Goal: Find contact information: Find contact information

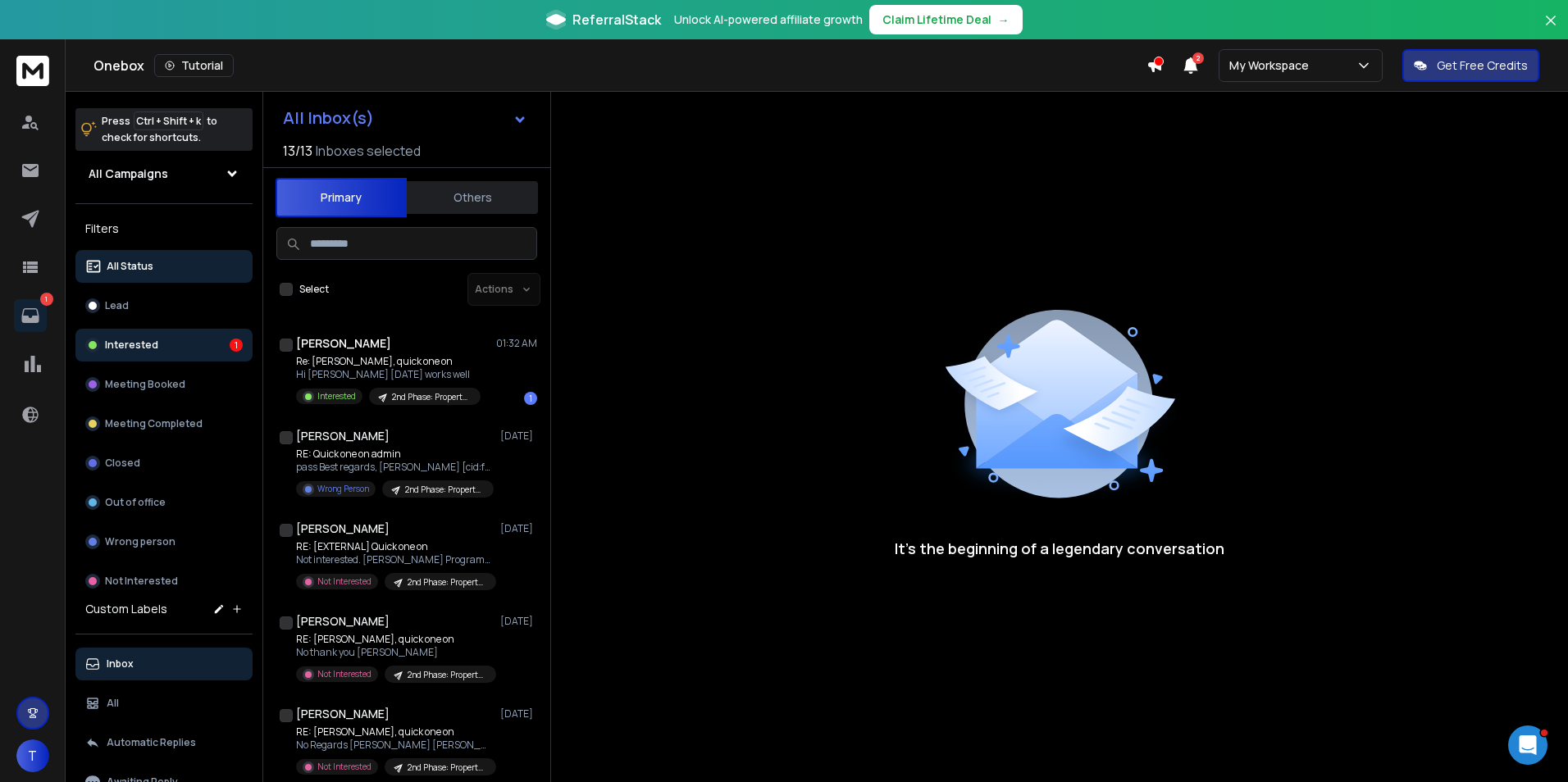
click at [147, 351] on p "Interested" at bounding box center [131, 345] width 53 height 13
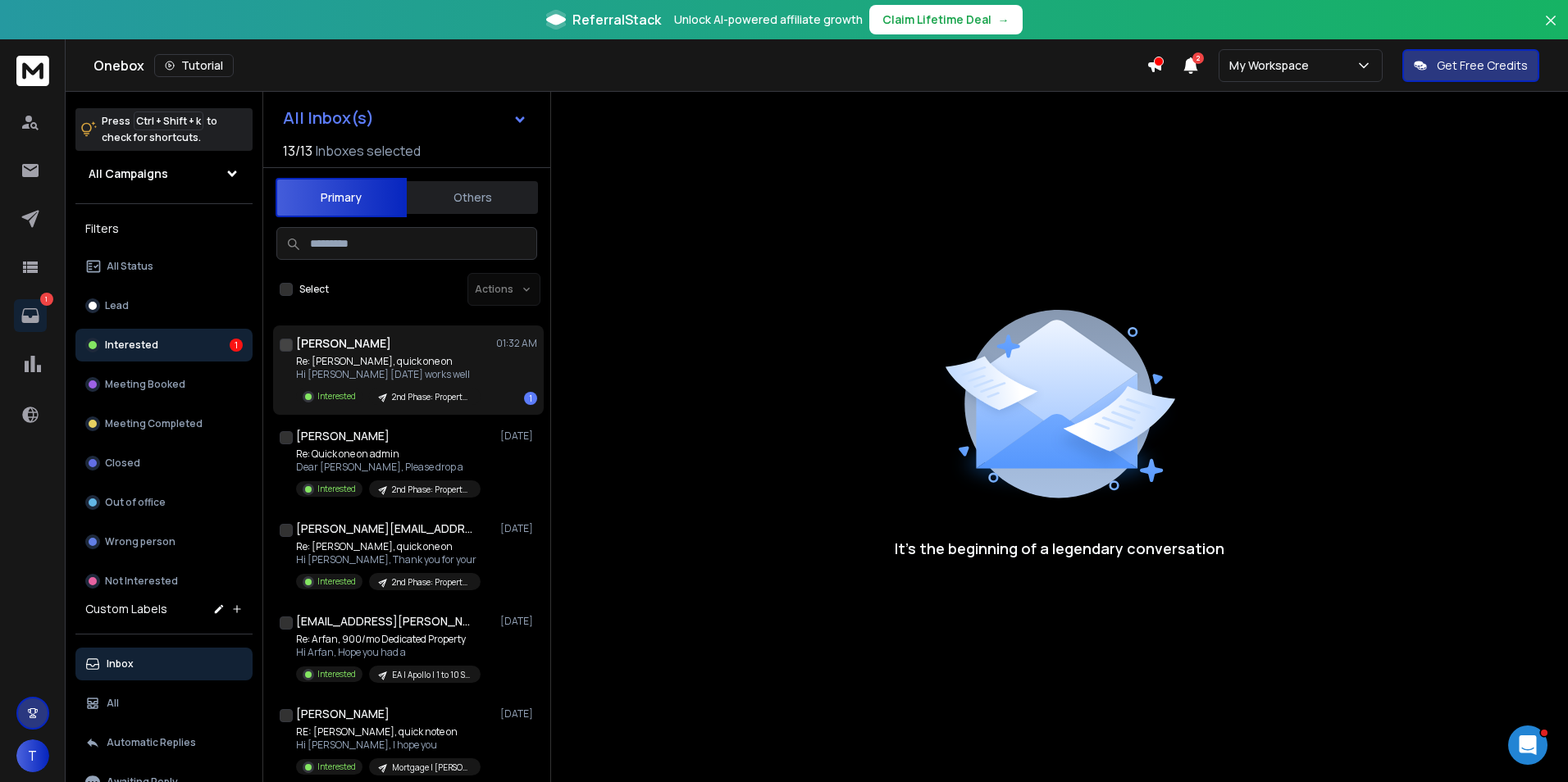
click at [361, 351] on div "[PERSON_NAME] 01:32 AM" at bounding box center [417, 344] width 241 height 17
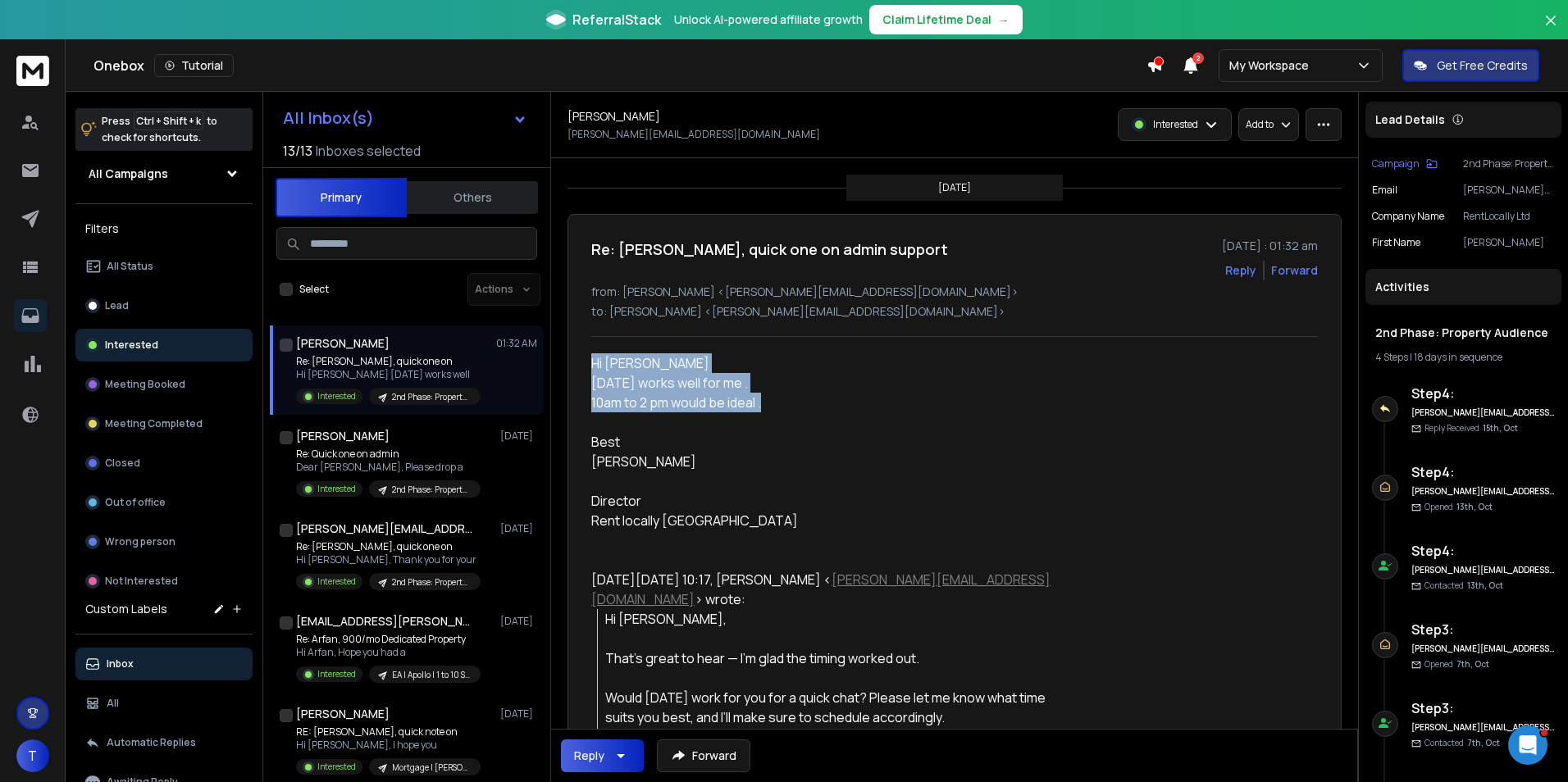
drag, startPoint x: 589, startPoint y: 365, endPoint x: 780, endPoint y: 399, distance: 194.0
copy div "Hi [PERSON_NAME] [DATE] works well for me . 10am to 2 pm would be ideal ."
click at [603, 459] on div "[PERSON_NAME] Director Rent locally [GEOGRAPHIC_DATA]" at bounding box center [830, 492] width 479 height 79
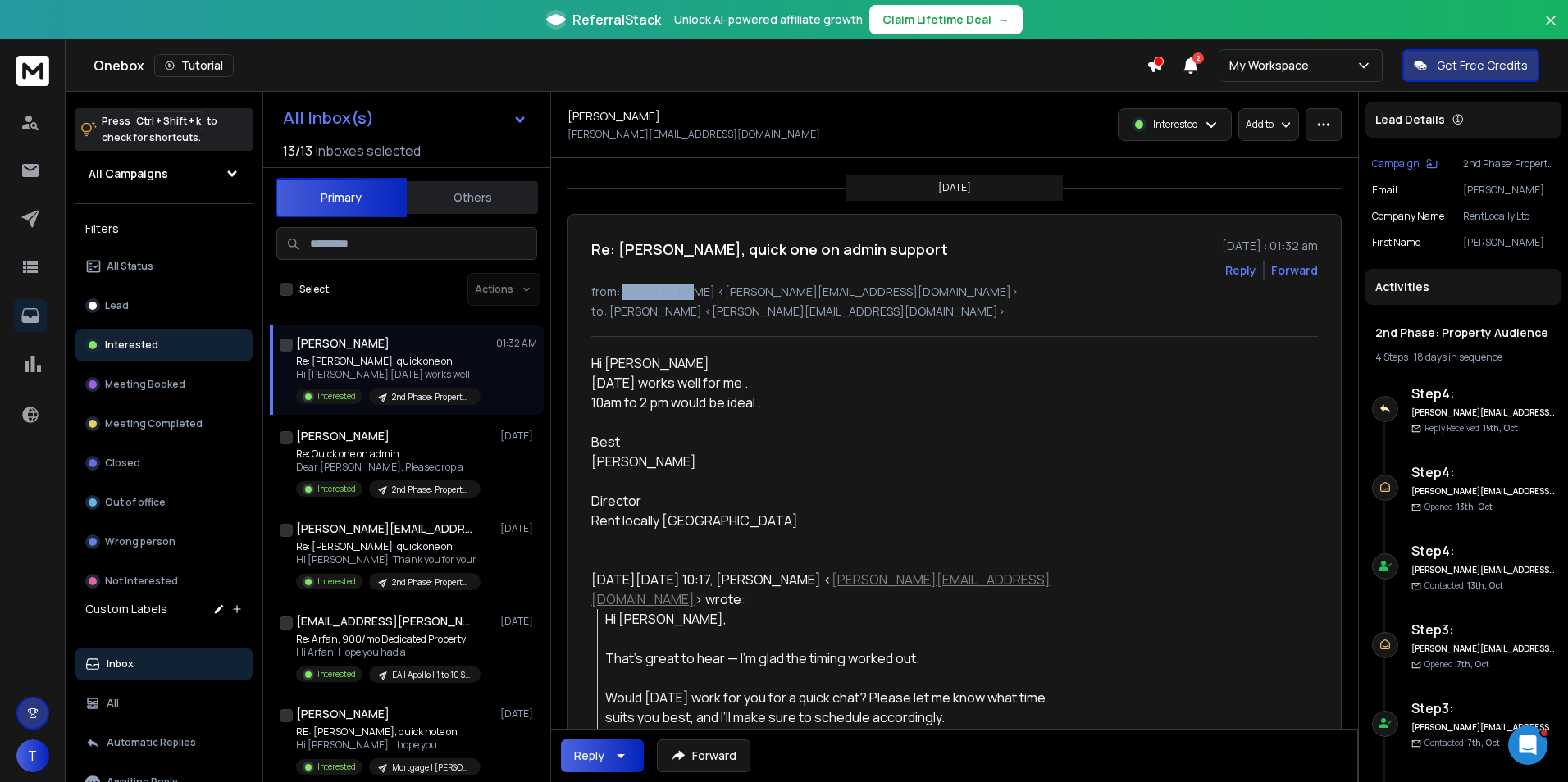
drag, startPoint x: 622, startPoint y: 293, endPoint x: 678, endPoint y: 297, distance: 56.1
click at [678, 297] on p "from: [PERSON_NAME] <[PERSON_NAME][EMAIL_ADDRESS][DOMAIN_NAME]>" at bounding box center [955, 291] width 727 height 17
copy p "[PERSON_NAME]"
drag, startPoint x: 689, startPoint y: 292, endPoint x: 836, endPoint y: 293, distance: 147.0
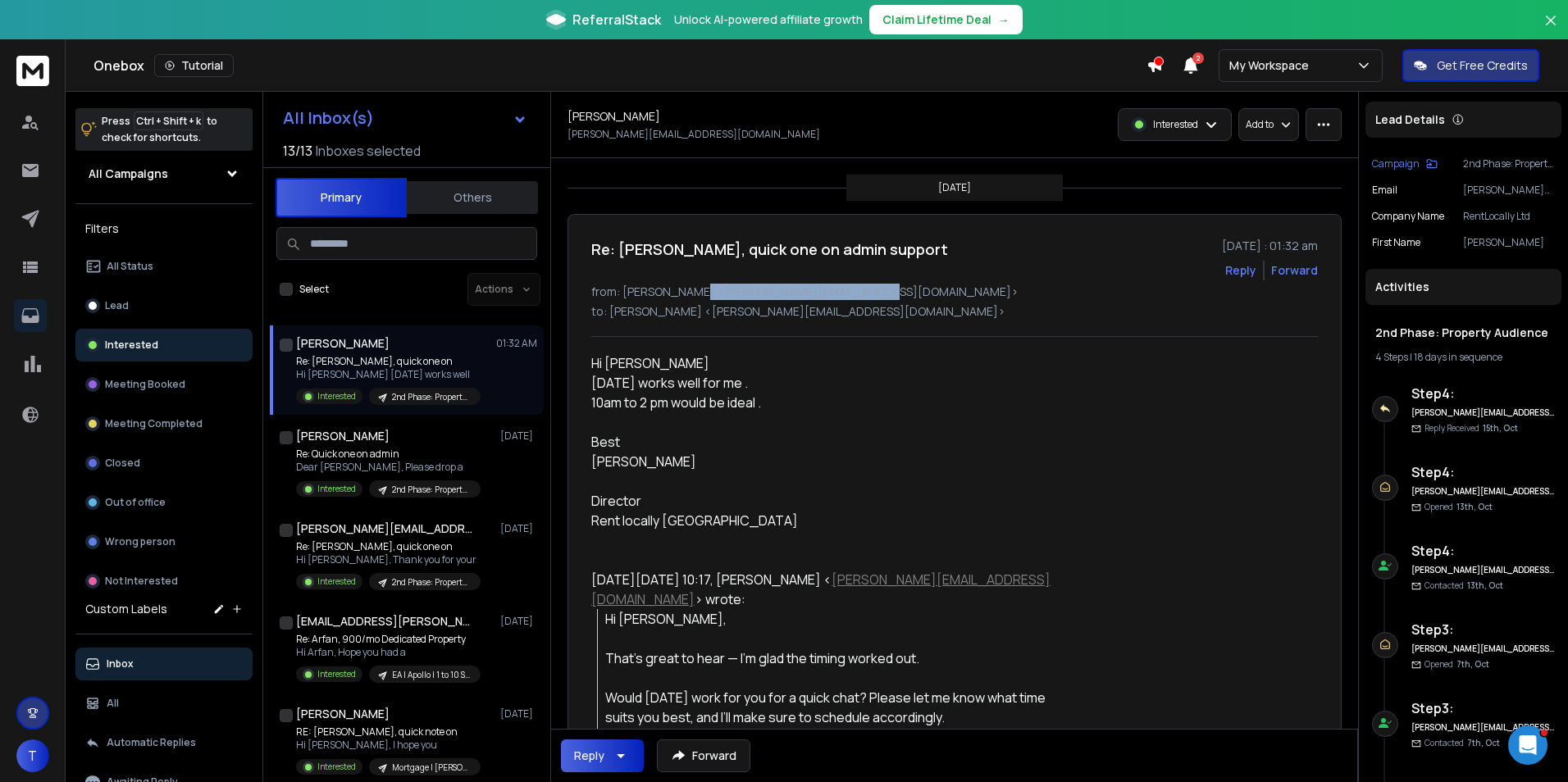
click at [836, 293] on p "from: [PERSON_NAME] <[PERSON_NAME][EMAIL_ADDRESS][DOMAIN_NAME]>" at bounding box center [955, 291] width 727 height 17
copy p "[PERSON_NAME][EMAIL_ADDRESS][DOMAIN_NAME]"
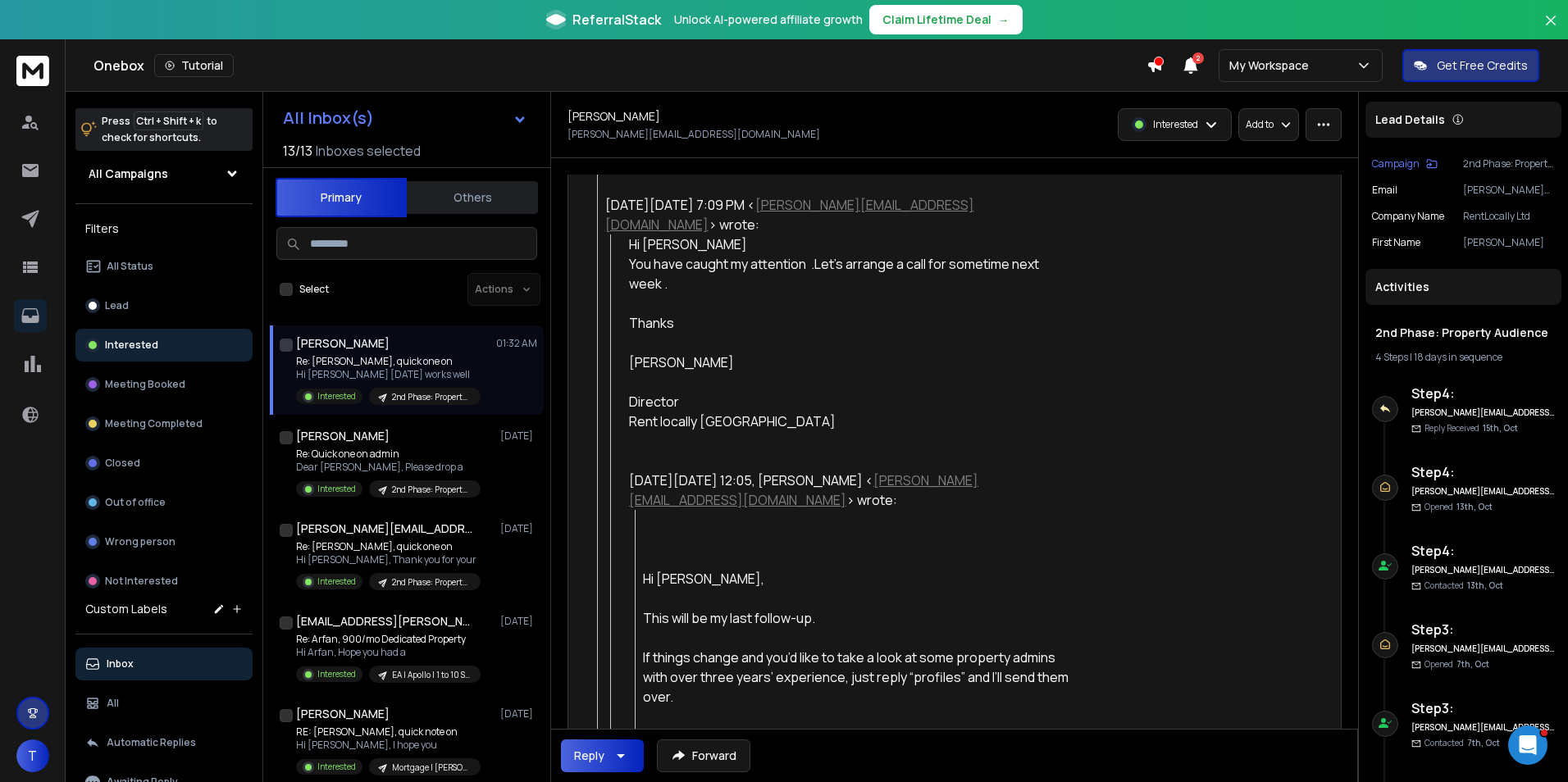
scroll to position [656, 0]
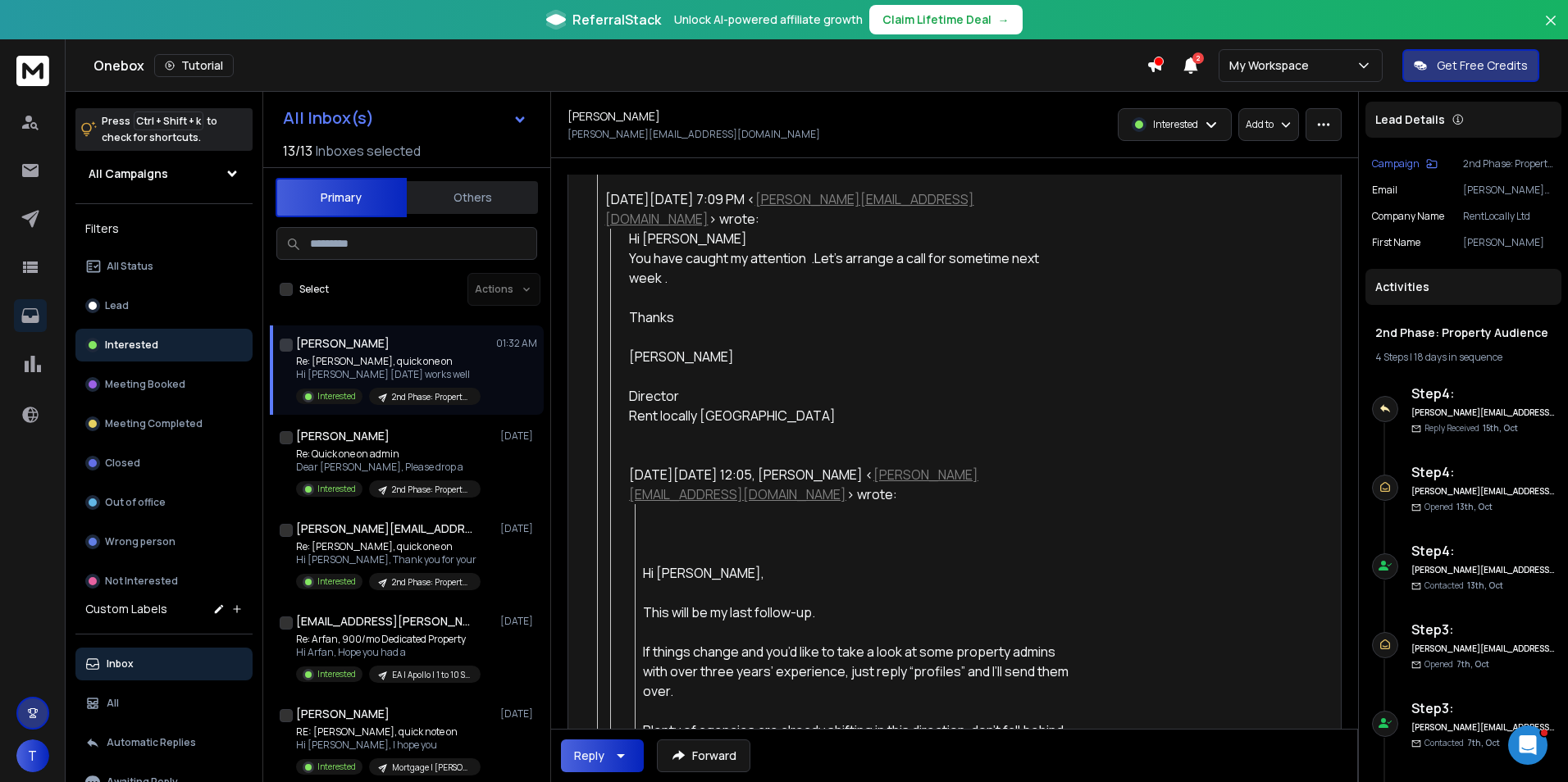
click at [649, 386] on div "Director Rent locally [GEOGRAPHIC_DATA]" at bounding box center [849, 406] width 441 height 39
copy div "Director"
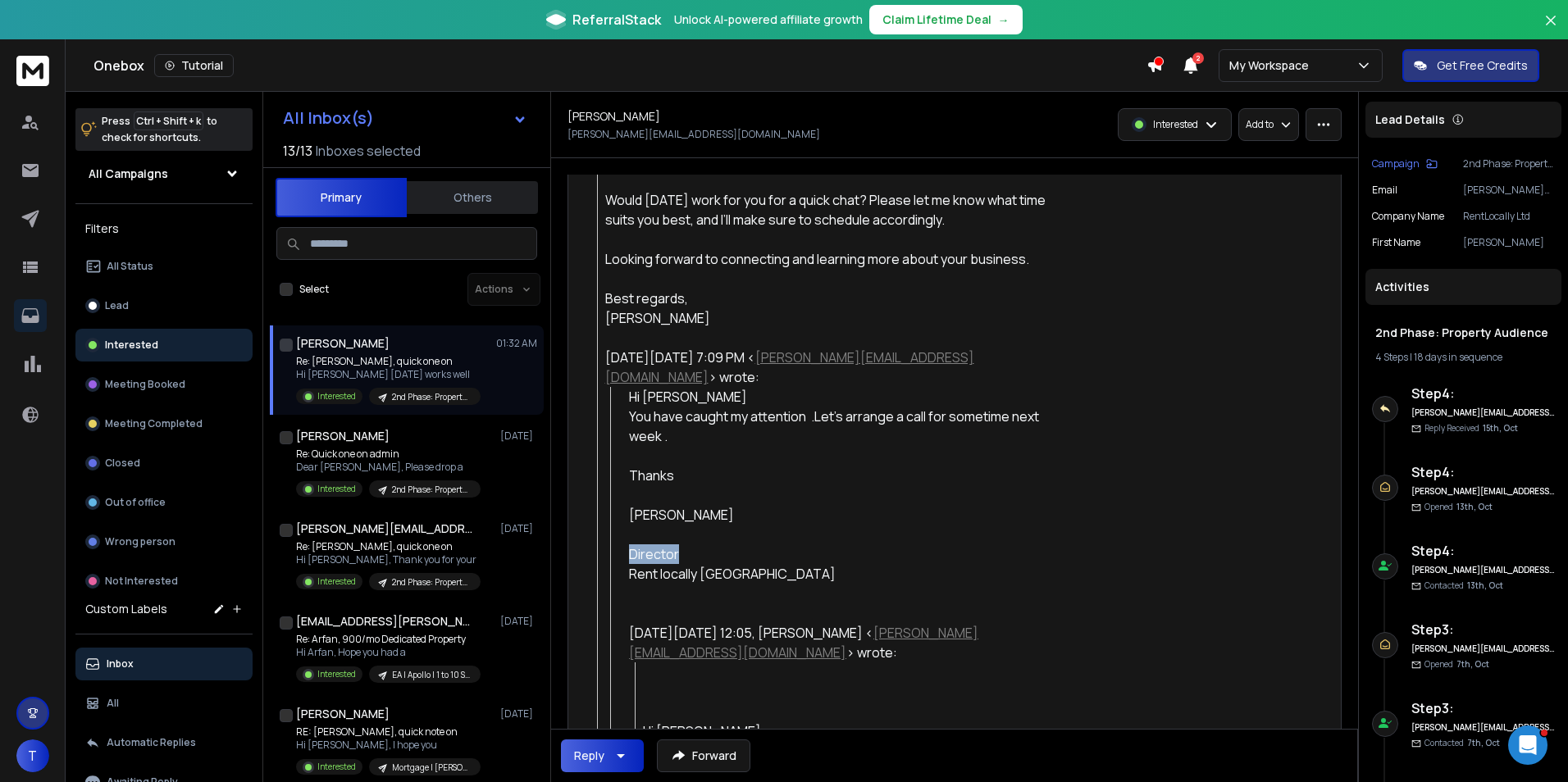
scroll to position [492, 0]
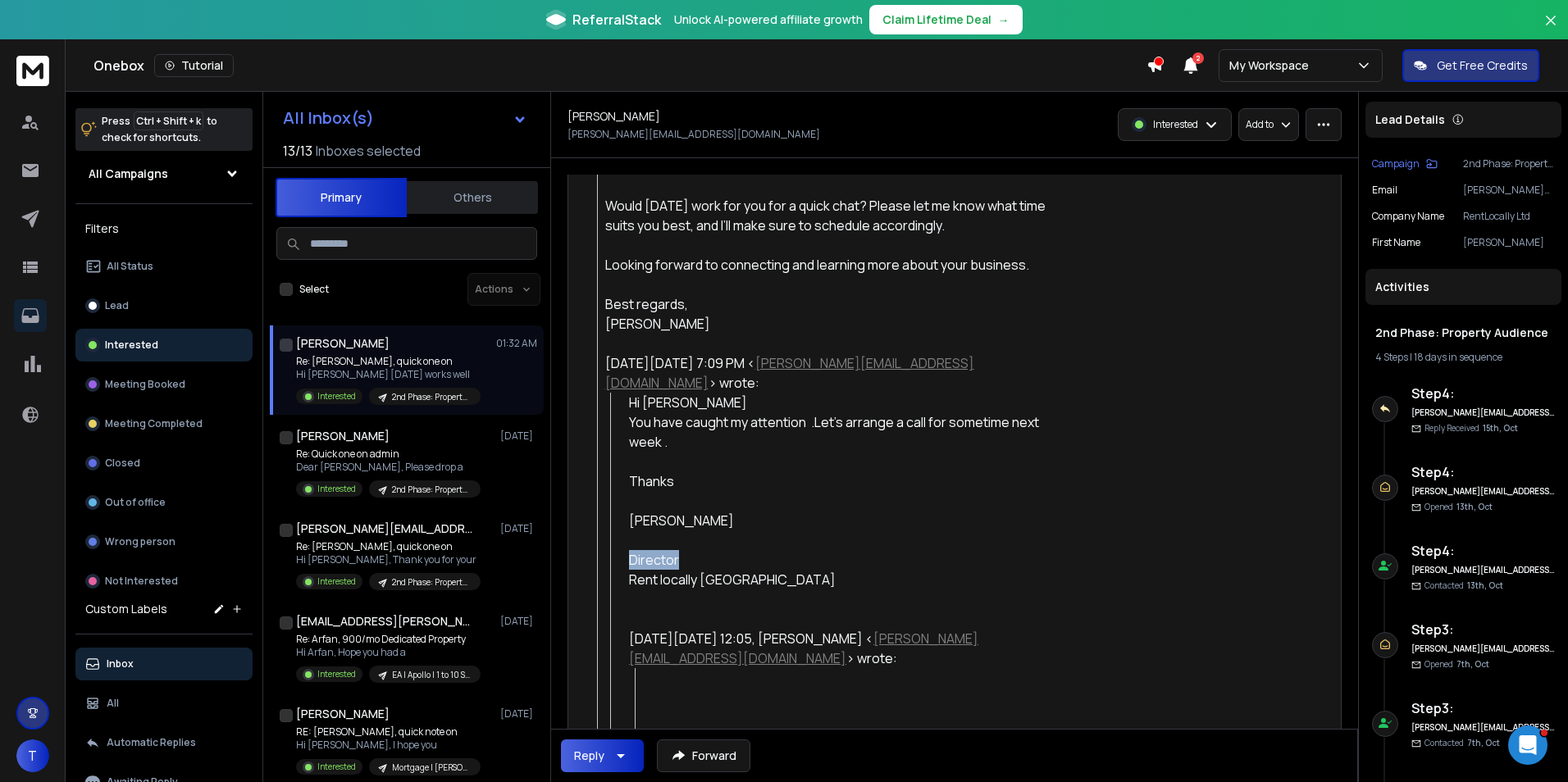
drag, startPoint x: 680, startPoint y: 361, endPoint x: 747, endPoint y: 369, distance: 67.5
click at [747, 369] on div "[DATE][DATE] 7:09 PM < [PERSON_NAME][EMAIL_ADDRESS][DOMAIN_NAME] > wrote:" at bounding box center [837, 373] width 465 height 39
copy div "[DATE]"
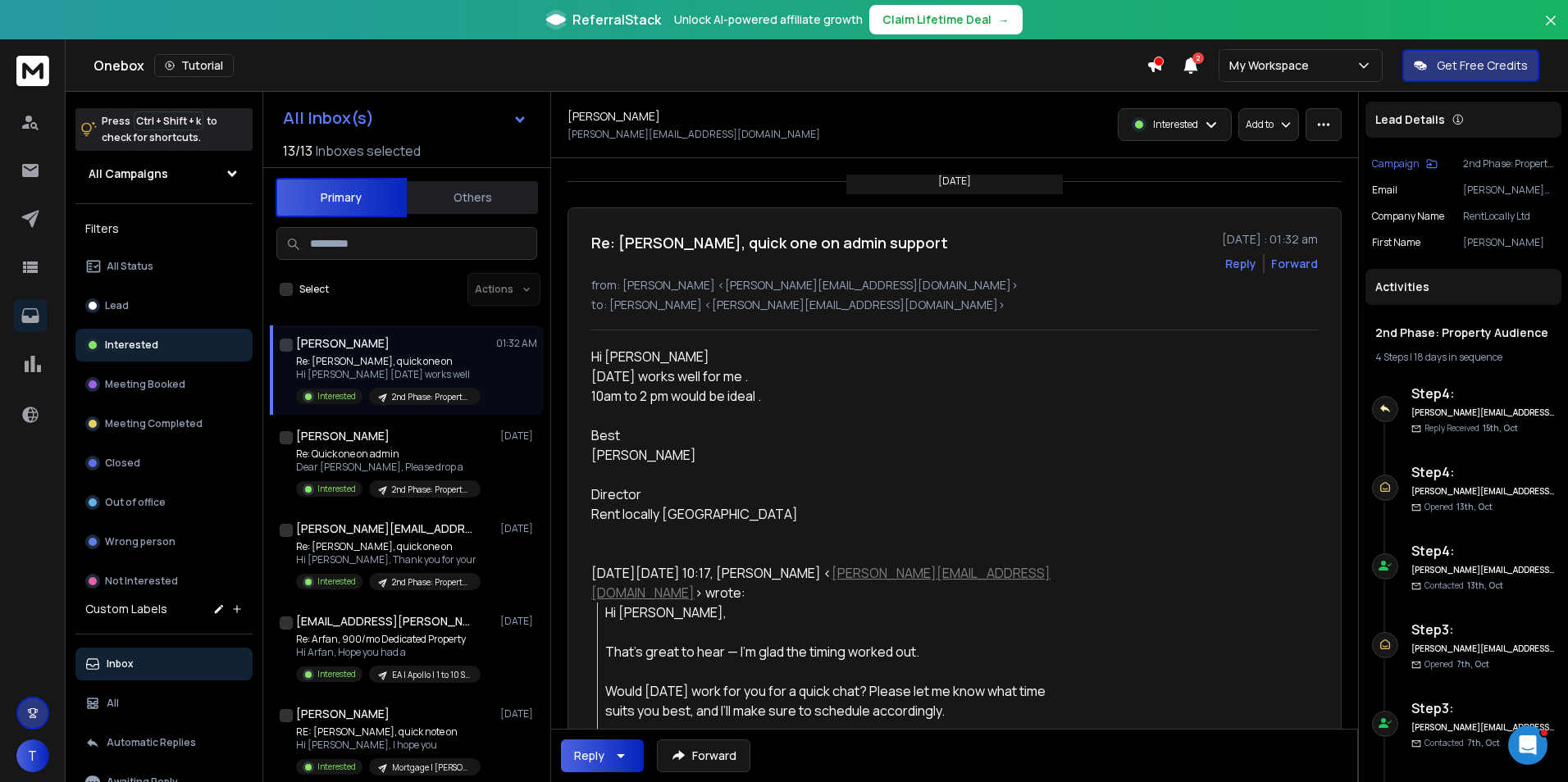
scroll to position [0, 0]
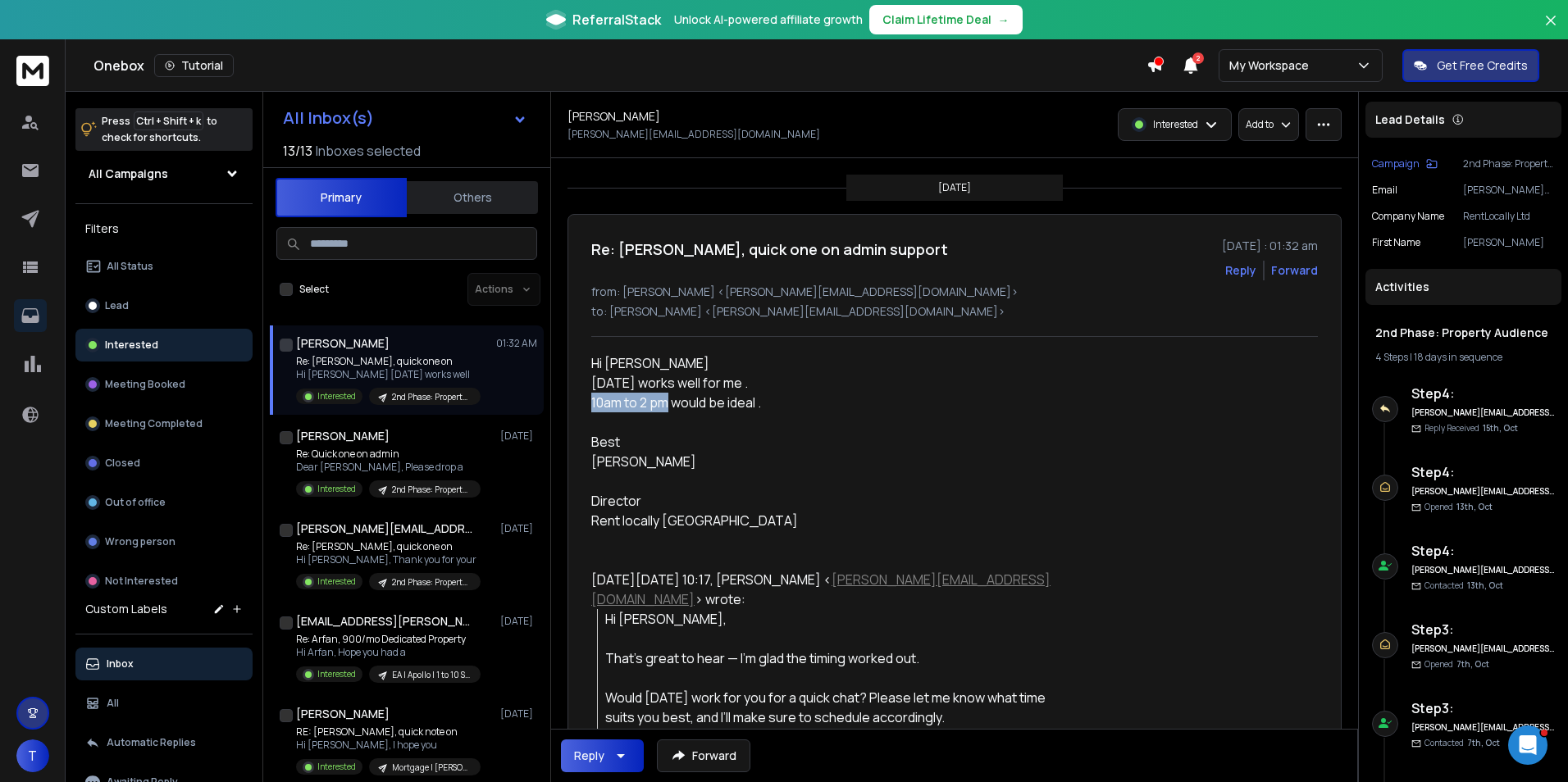
drag, startPoint x: 591, startPoint y: 400, endPoint x: 669, endPoint y: 405, distance: 78.2
click at [669, 405] on div "10am to 2 pm would be ideal ." at bounding box center [830, 403] width 479 height 20
copy div "10am to 2 pm"
